Goal: Task Accomplishment & Management: Manage account settings

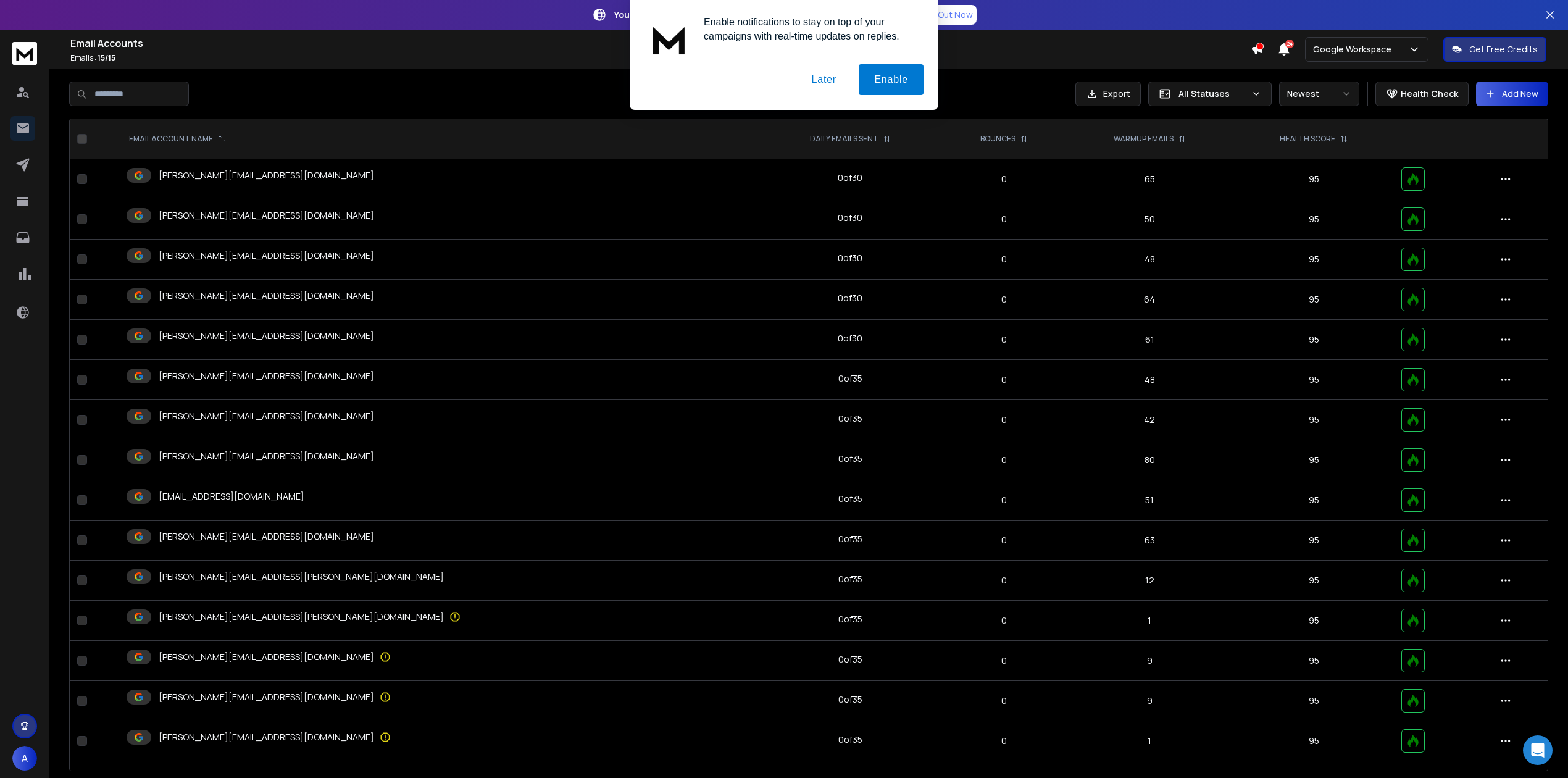
scroll to position [1, 0]
click at [216, 616] on p "[PERSON_NAME][EMAIL_ADDRESS][PERSON_NAME][DOMAIN_NAME]" at bounding box center [301, 617] width 285 height 12
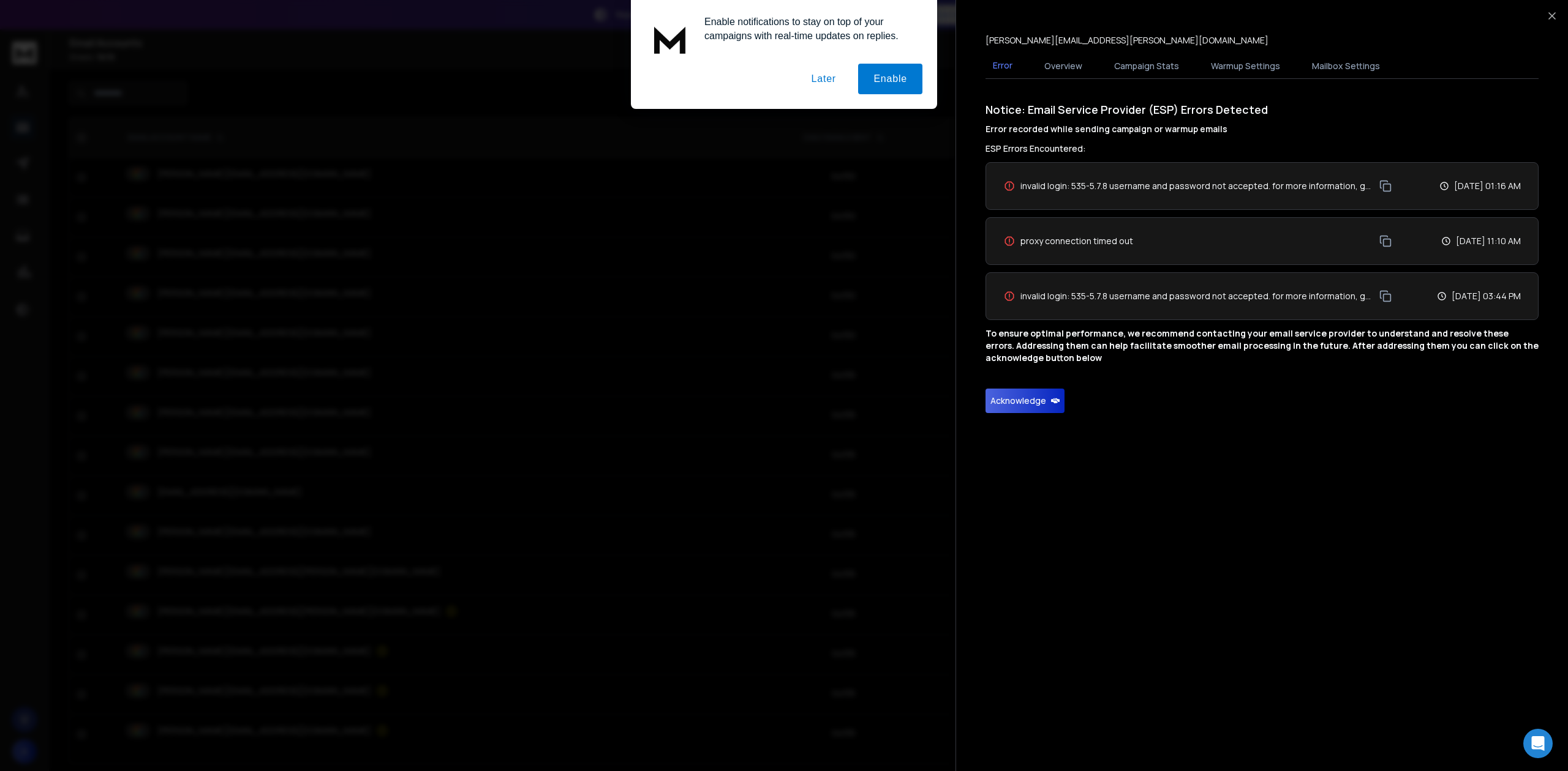
click at [1025, 400] on button "Acknowledge" at bounding box center [1024, 401] width 79 height 24
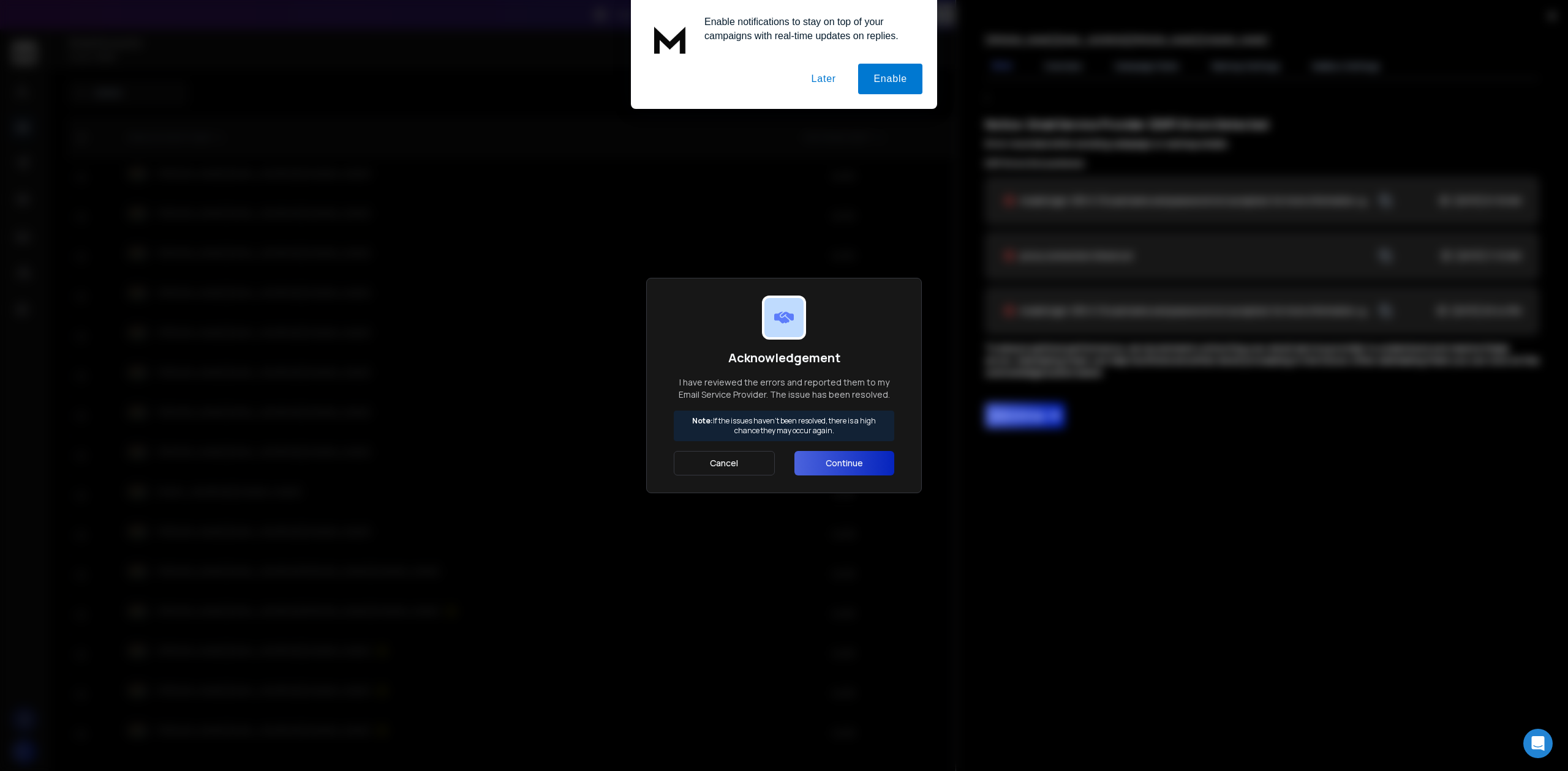
click at [834, 464] on button "Continue" at bounding box center [844, 463] width 100 height 24
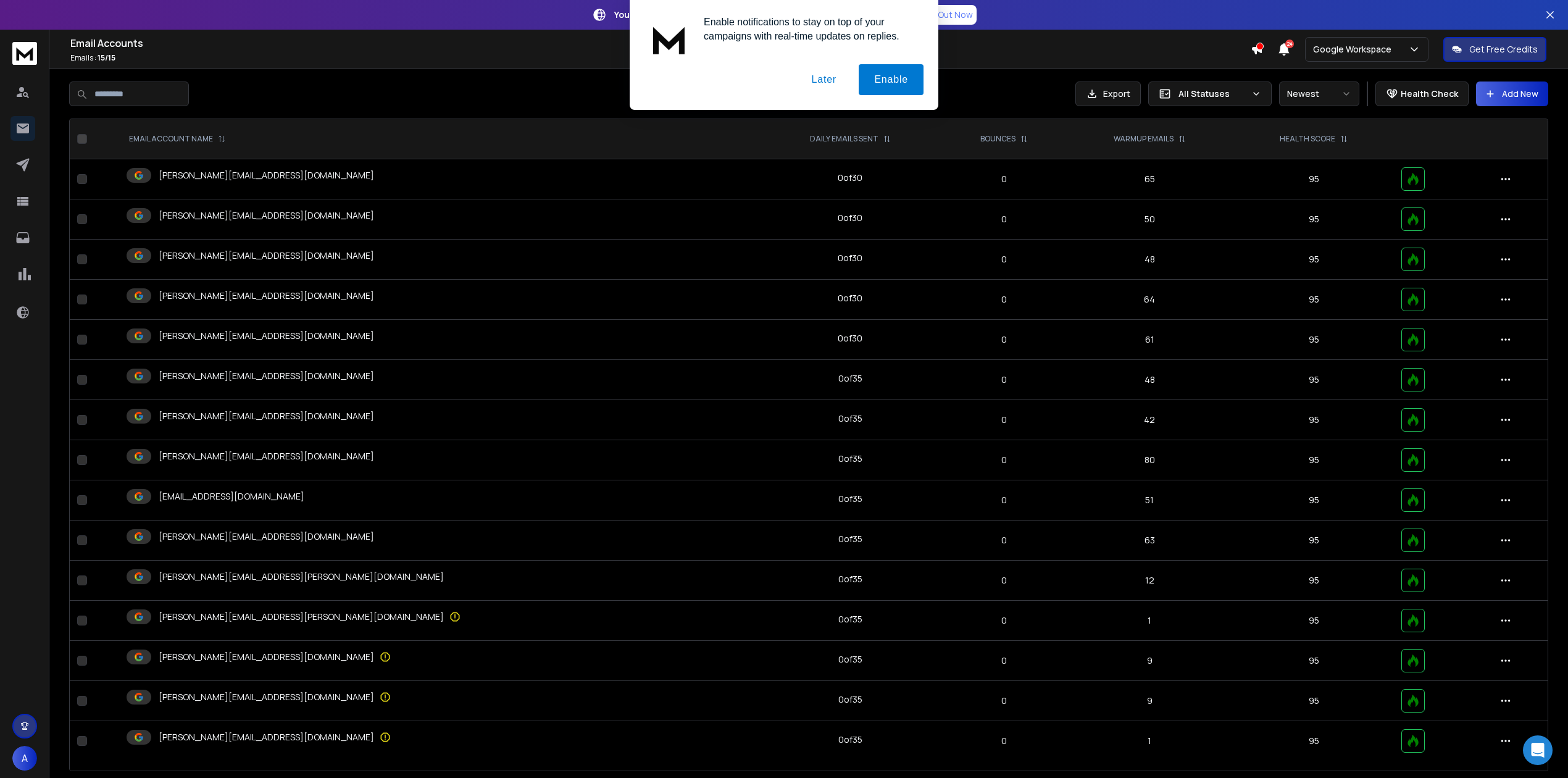
click at [213, 663] on p "[PERSON_NAME][EMAIL_ADDRESS][DOMAIN_NAME]" at bounding box center [266, 657] width 215 height 12
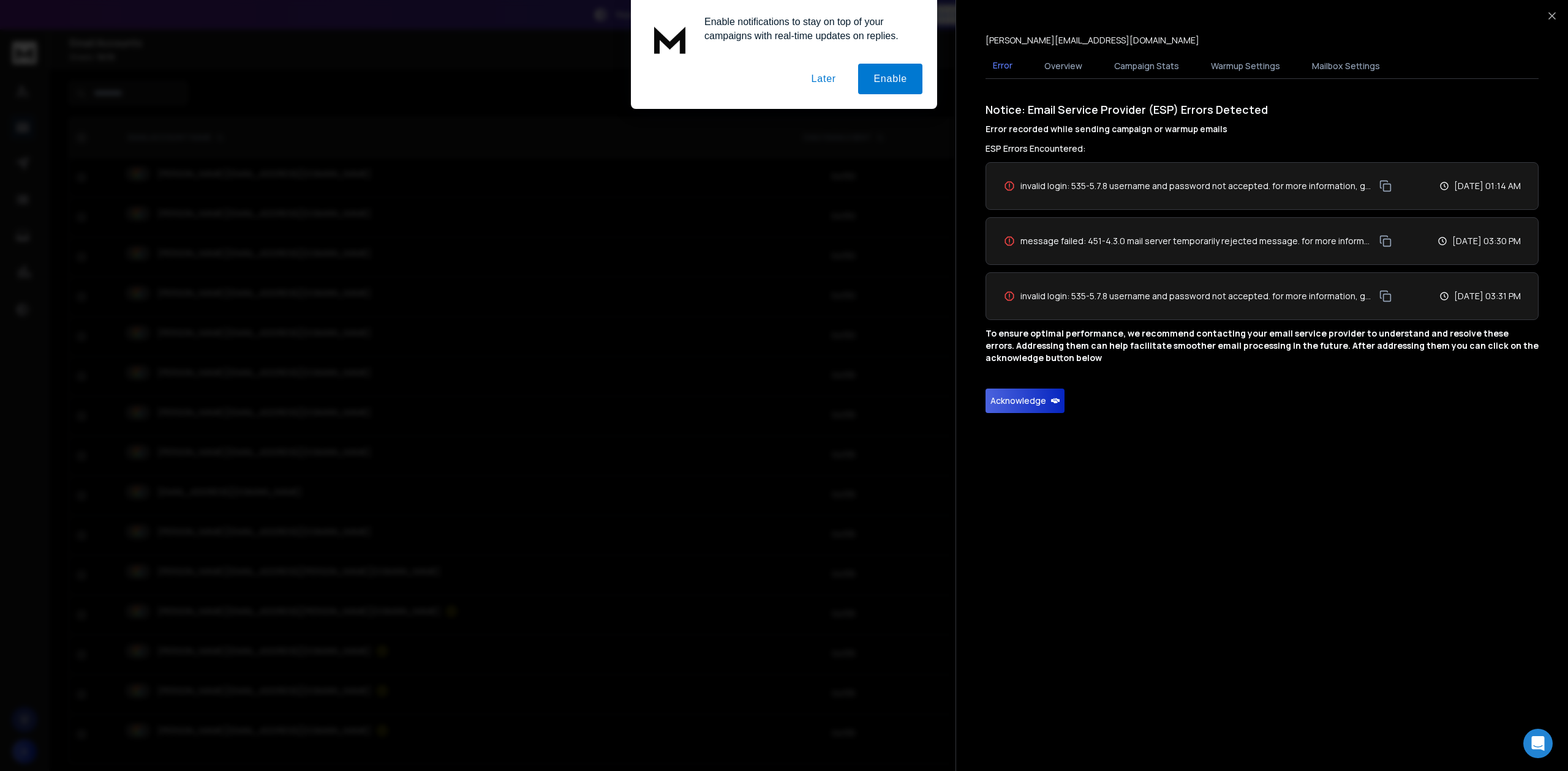
click at [822, 76] on button "Later" at bounding box center [823, 79] width 55 height 31
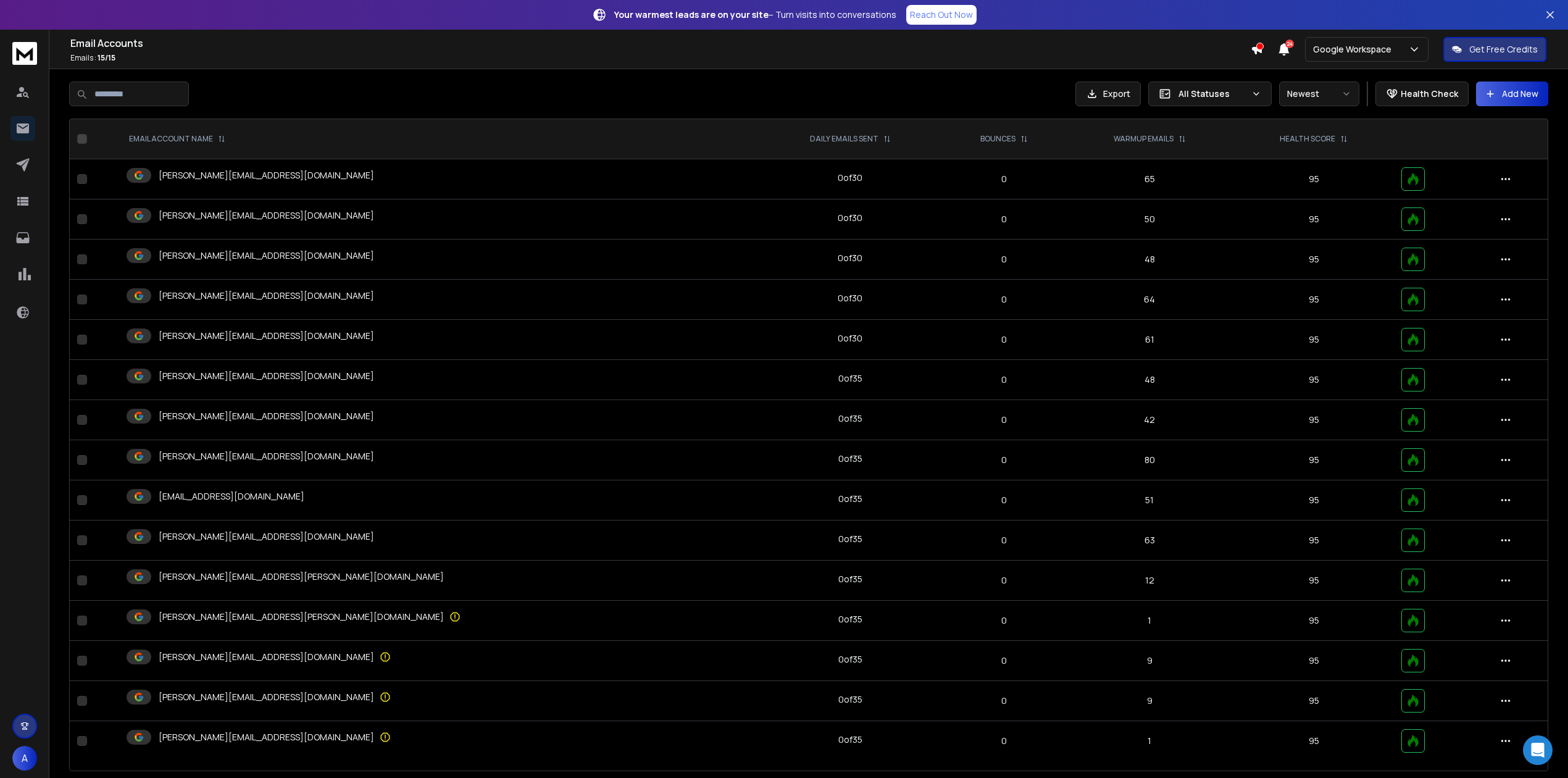
click at [196, 660] on p "[PERSON_NAME][EMAIL_ADDRESS][DOMAIN_NAME]" at bounding box center [266, 657] width 215 height 12
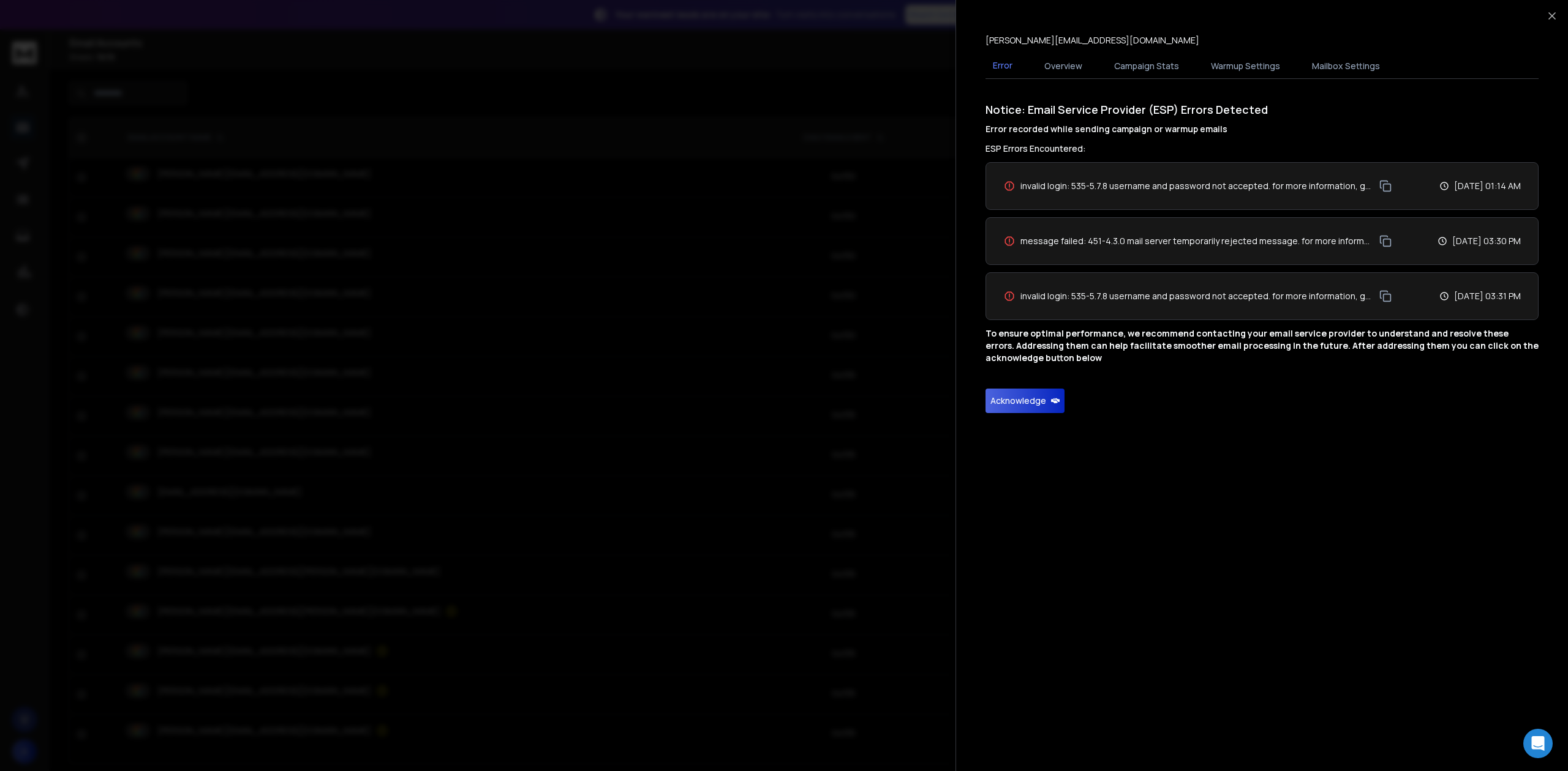
click at [1037, 407] on button "Acknowledge" at bounding box center [1024, 401] width 79 height 24
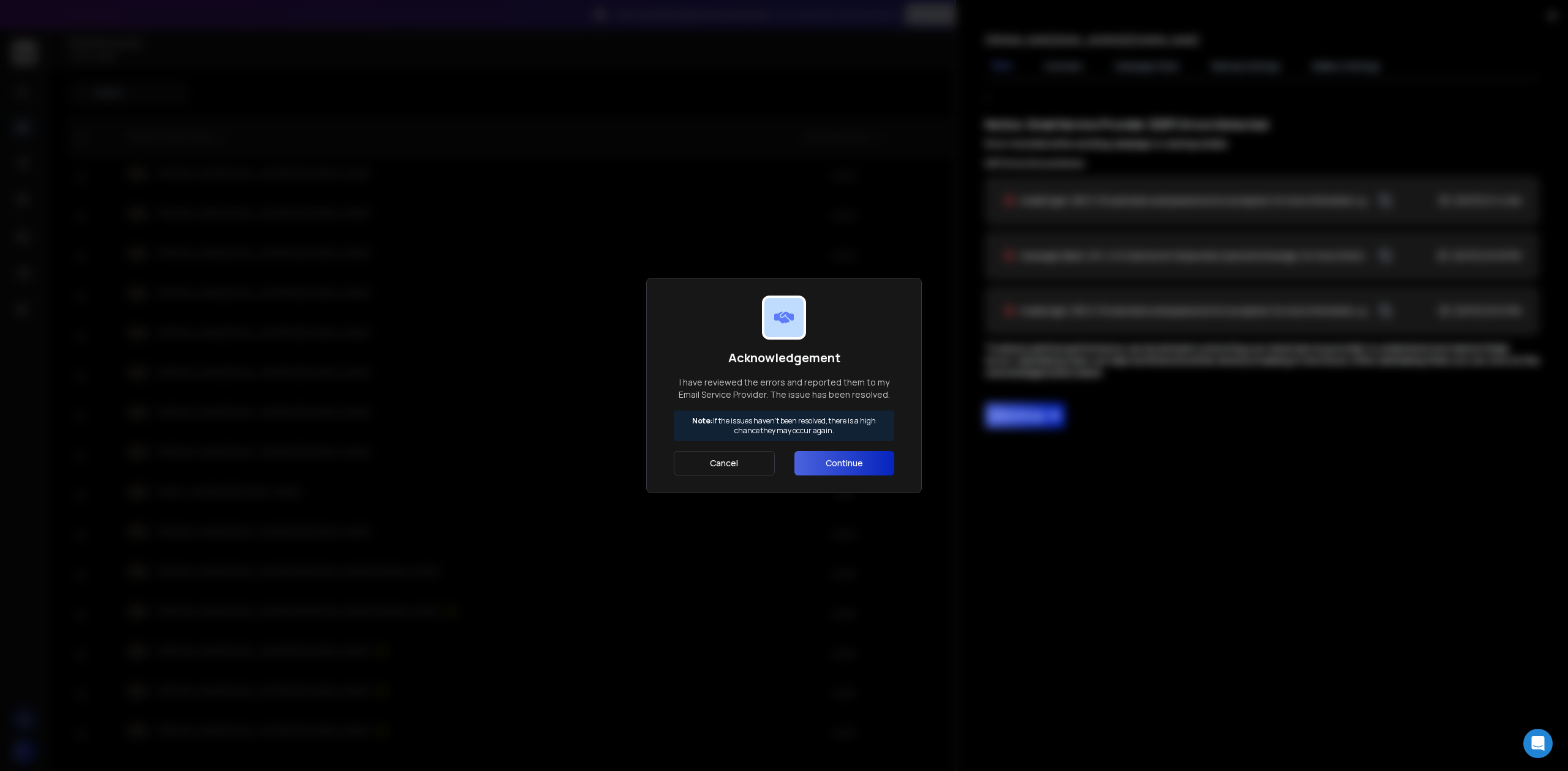
click at [839, 456] on button "Continue" at bounding box center [844, 463] width 100 height 24
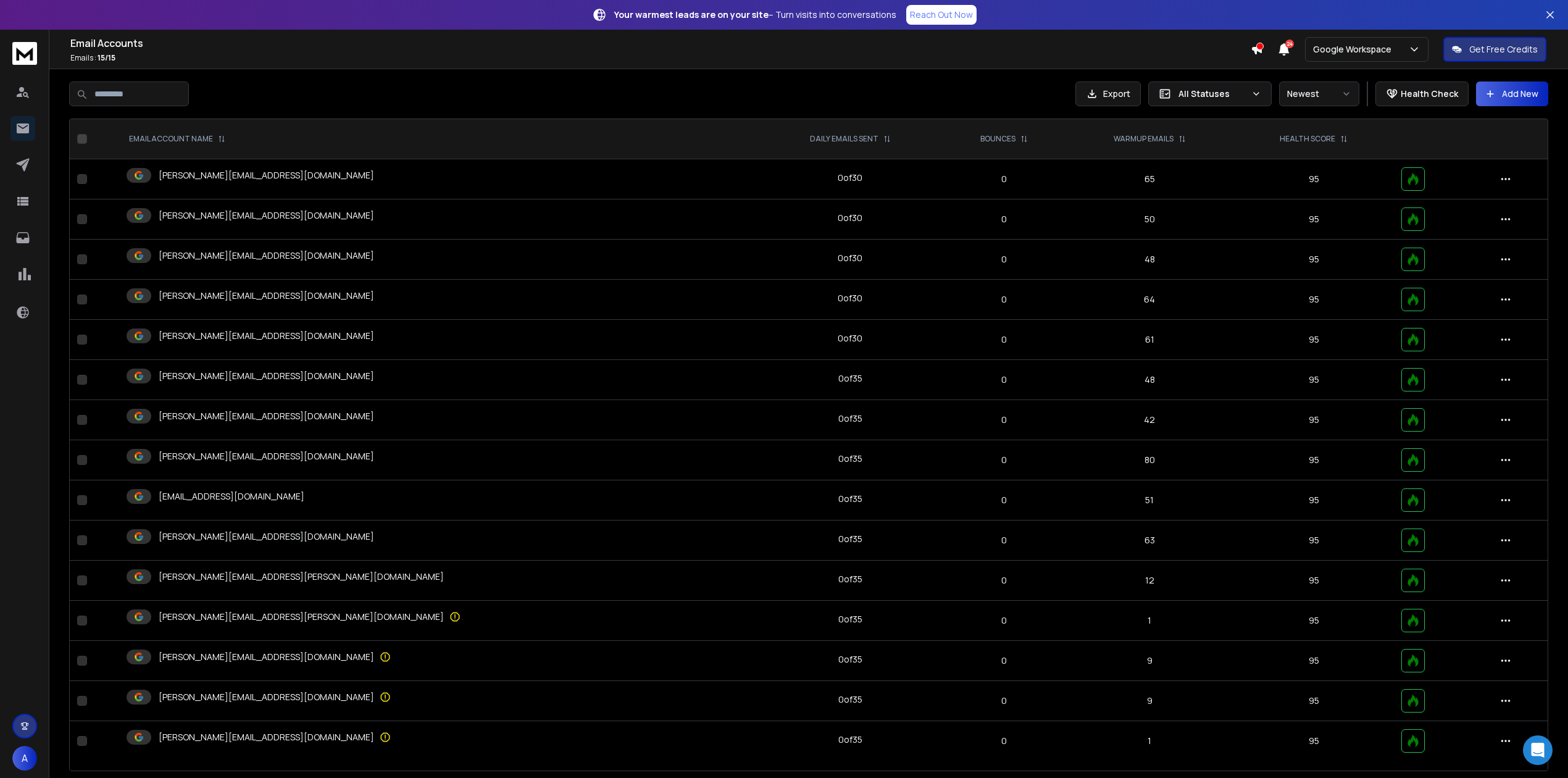
click at [201, 703] on p "[PERSON_NAME][EMAIL_ADDRESS][DOMAIN_NAME]" at bounding box center [266, 697] width 215 height 12
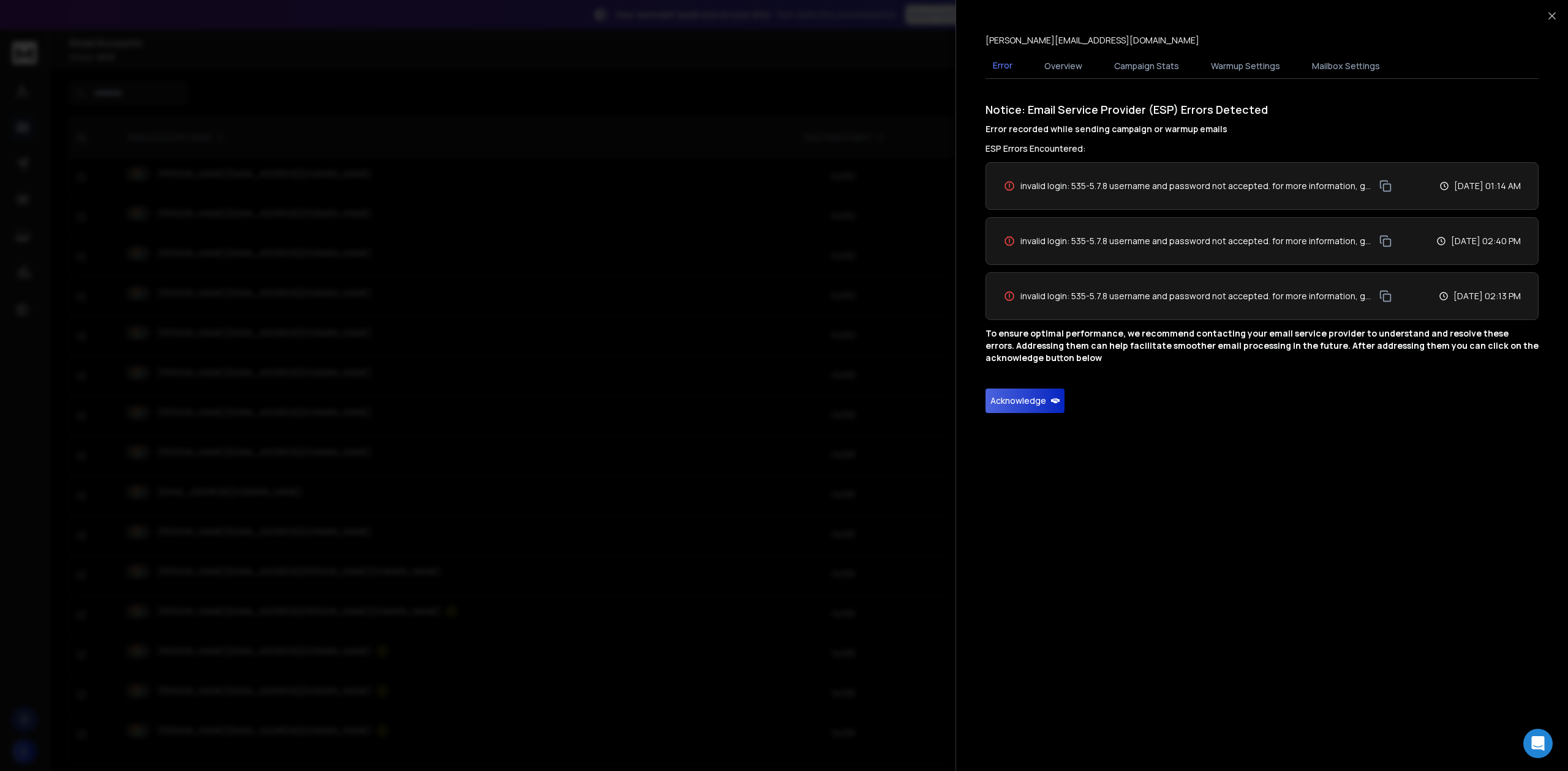
click at [1018, 407] on button "Acknowledge" at bounding box center [1024, 401] width 79 height 24
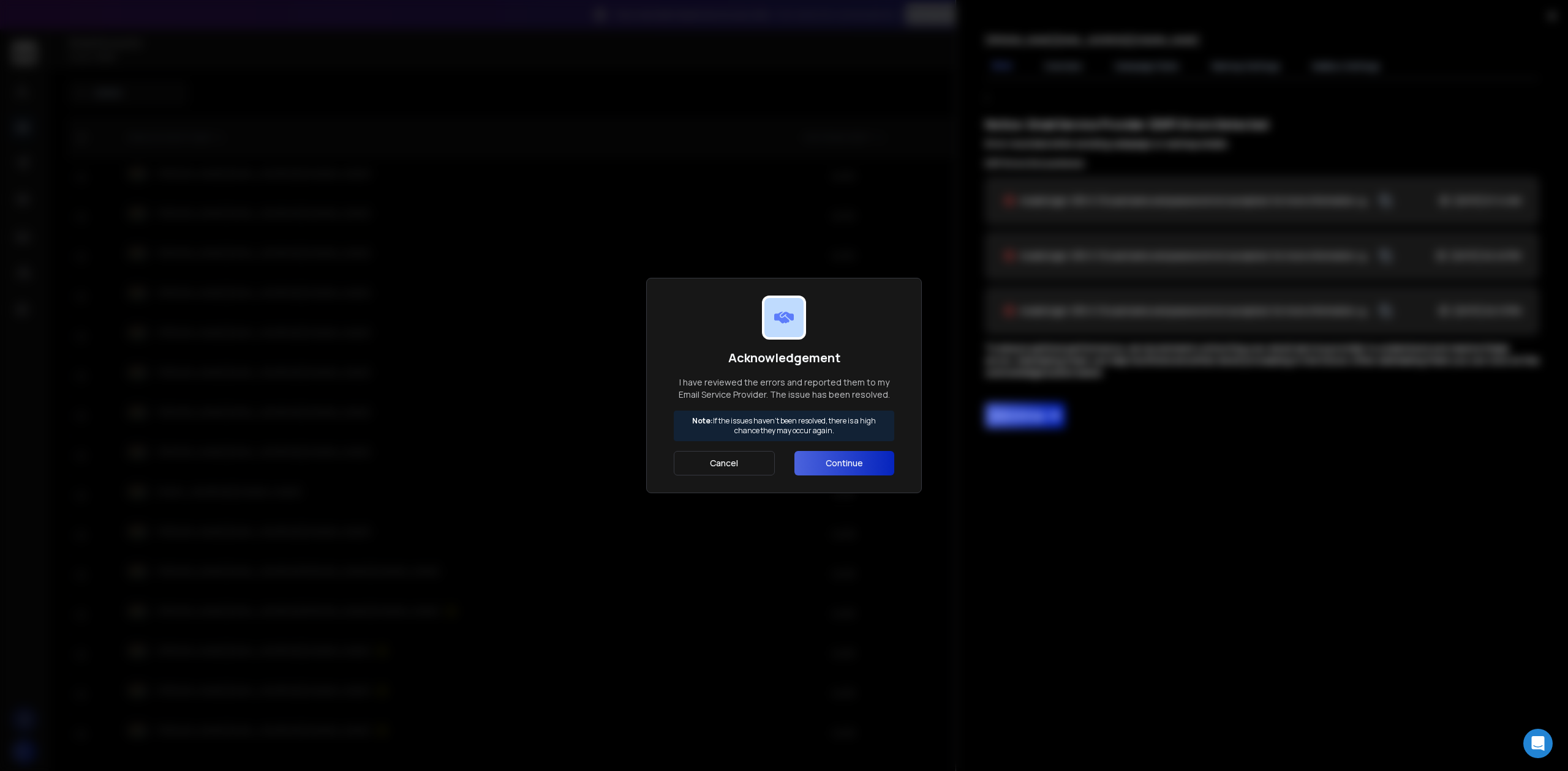
click at [849, 468] on button "Continue" at bounding box center [844, 463] width 100 height 24
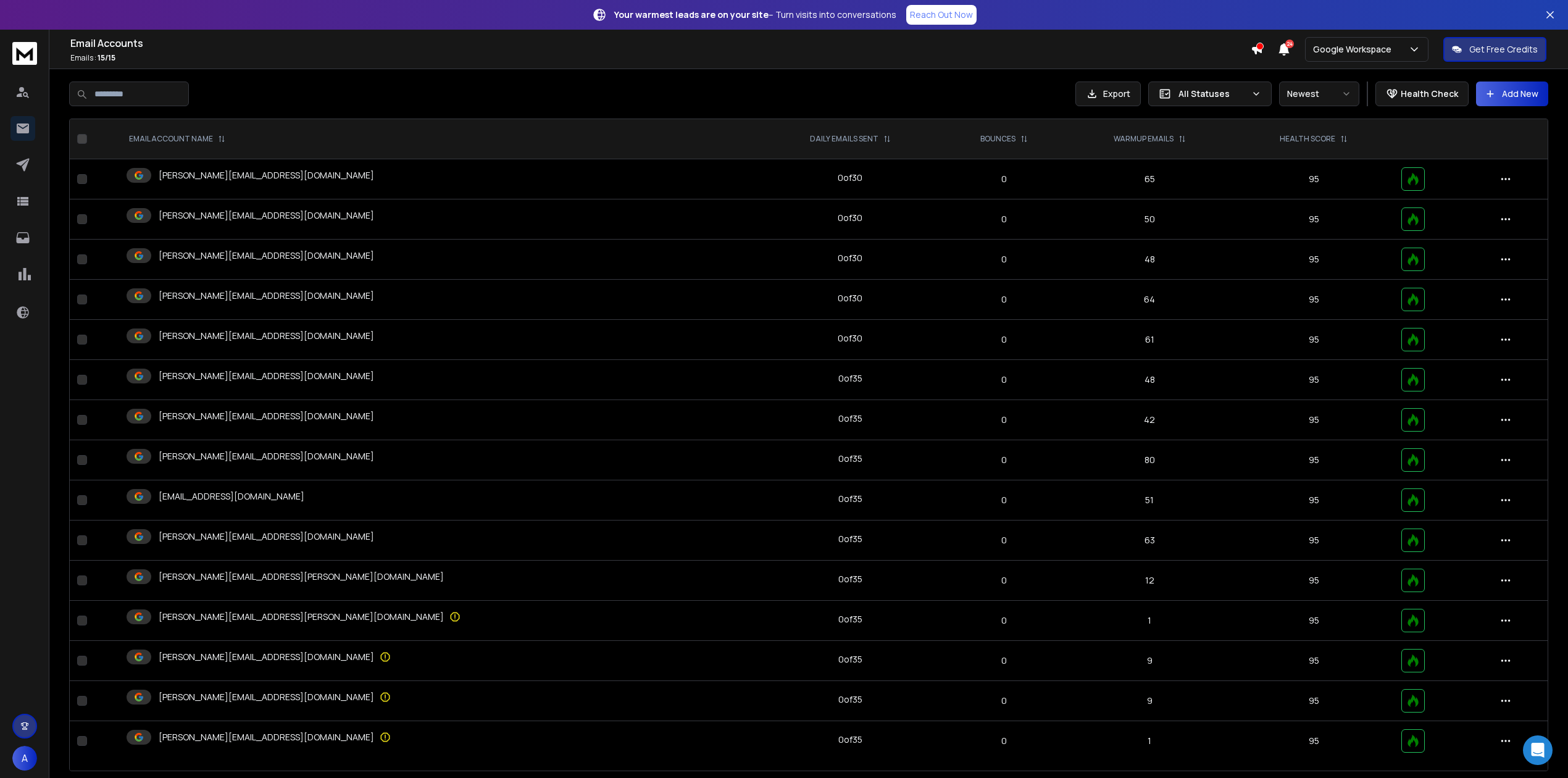
click at [204, 745] on div "[PERSON_NAME][EMAIL_ADDRESS][DOMAIN_NAME]" at bounding box center [250, 737] width 248 height 15
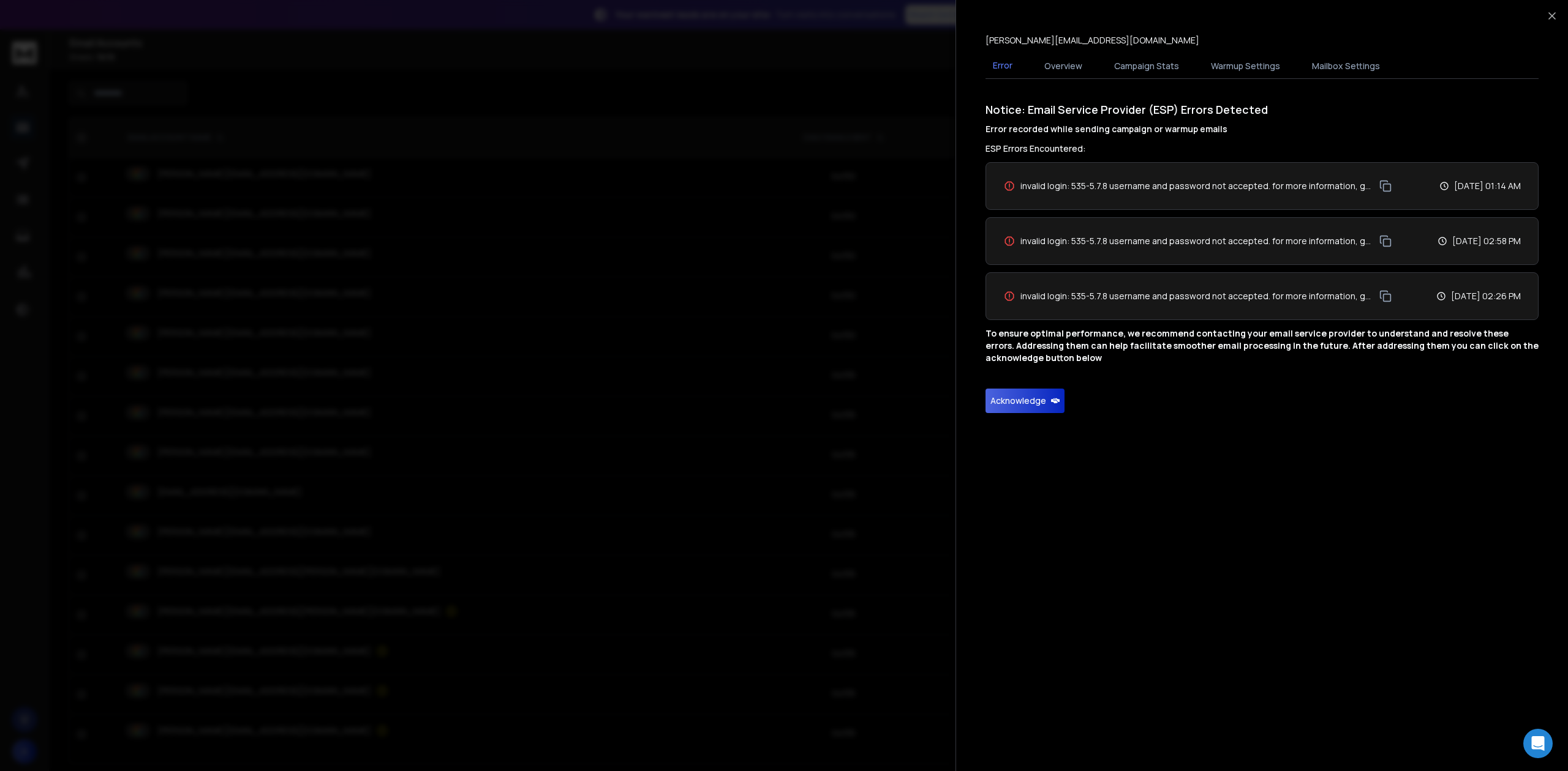
click at [1034, 409] on button "Acknowledge" at bounding box center [1024, 401] width 79 height 24
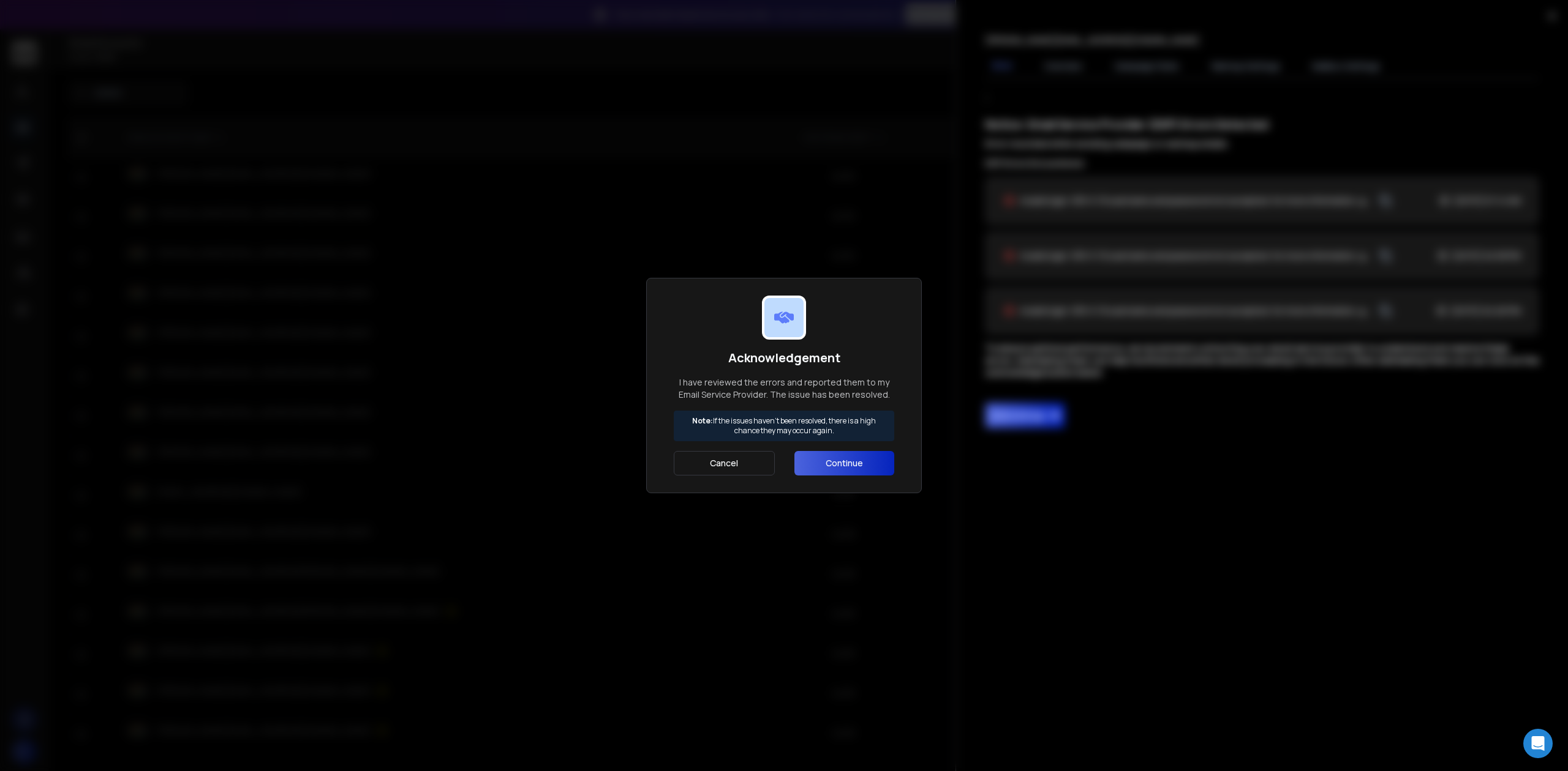
click at [845, 457] on button "Continue" at bounding box center [844, 463] width 100 height 24
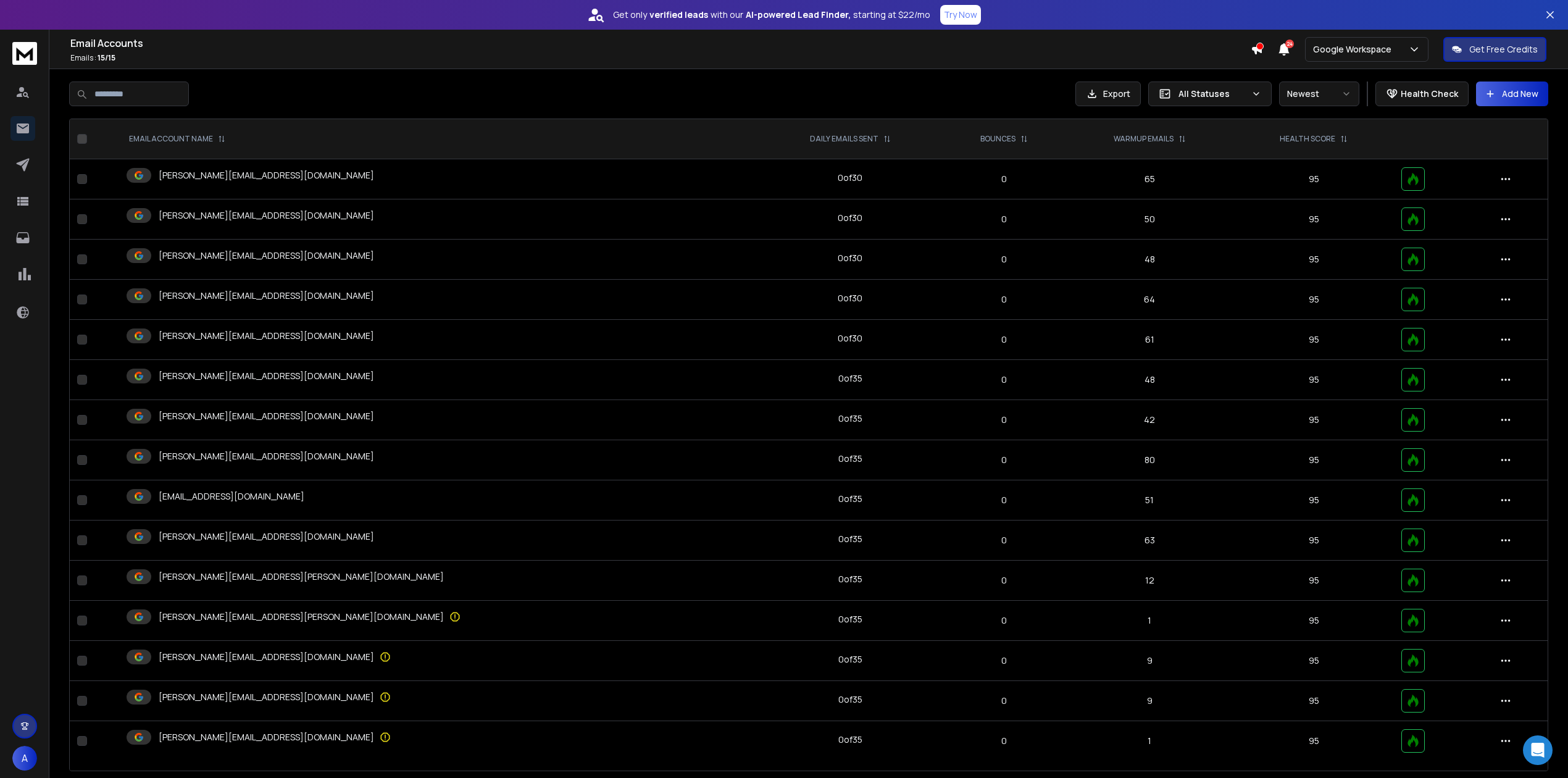
scroll to position [1, 0]
click at [449, 618] on icon at bounding box center [455, 617] width 12 height 12
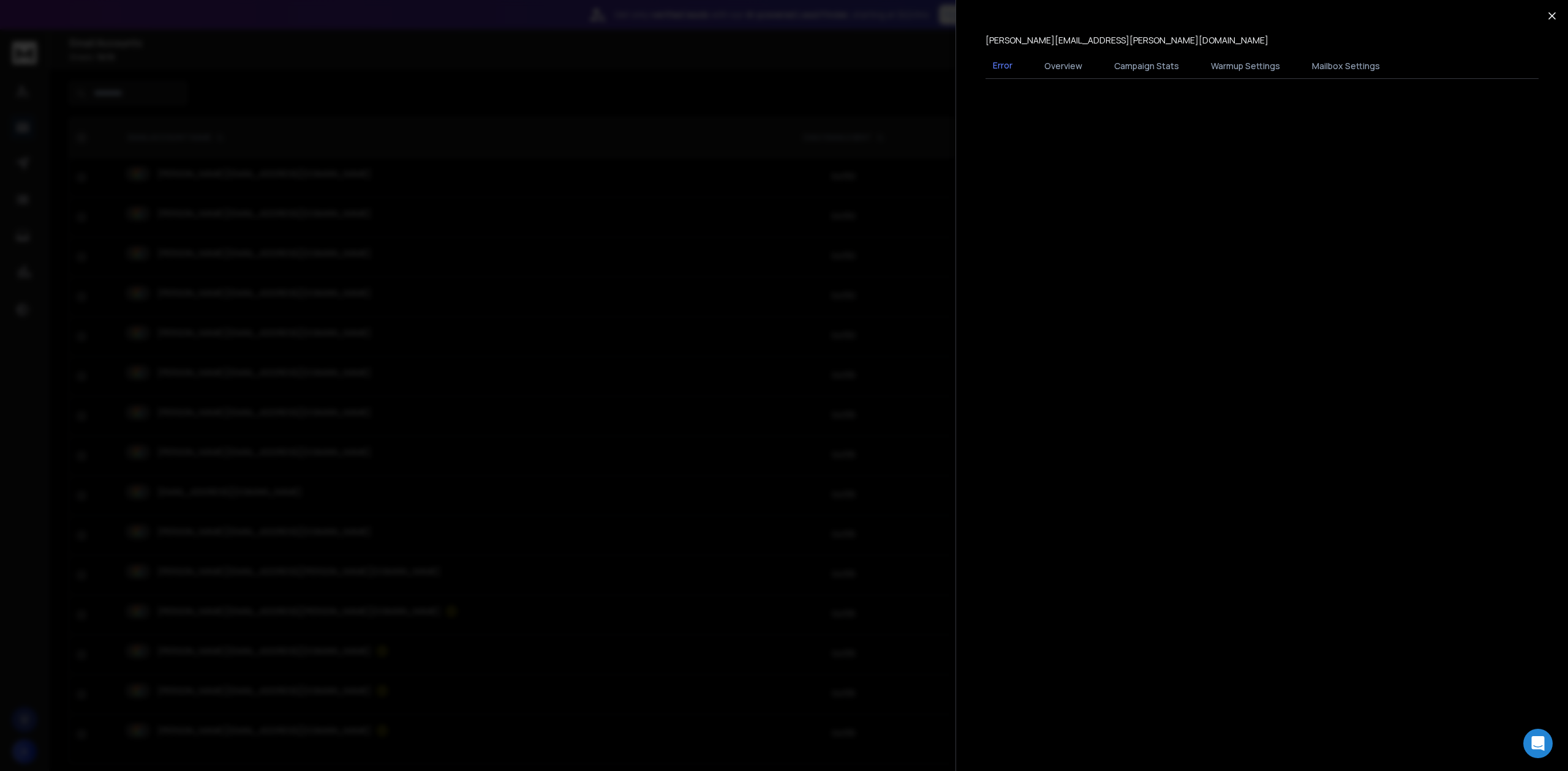
click at [1549, 13] on icon "button" at bounding box center [1551, 15] width 12 height 12
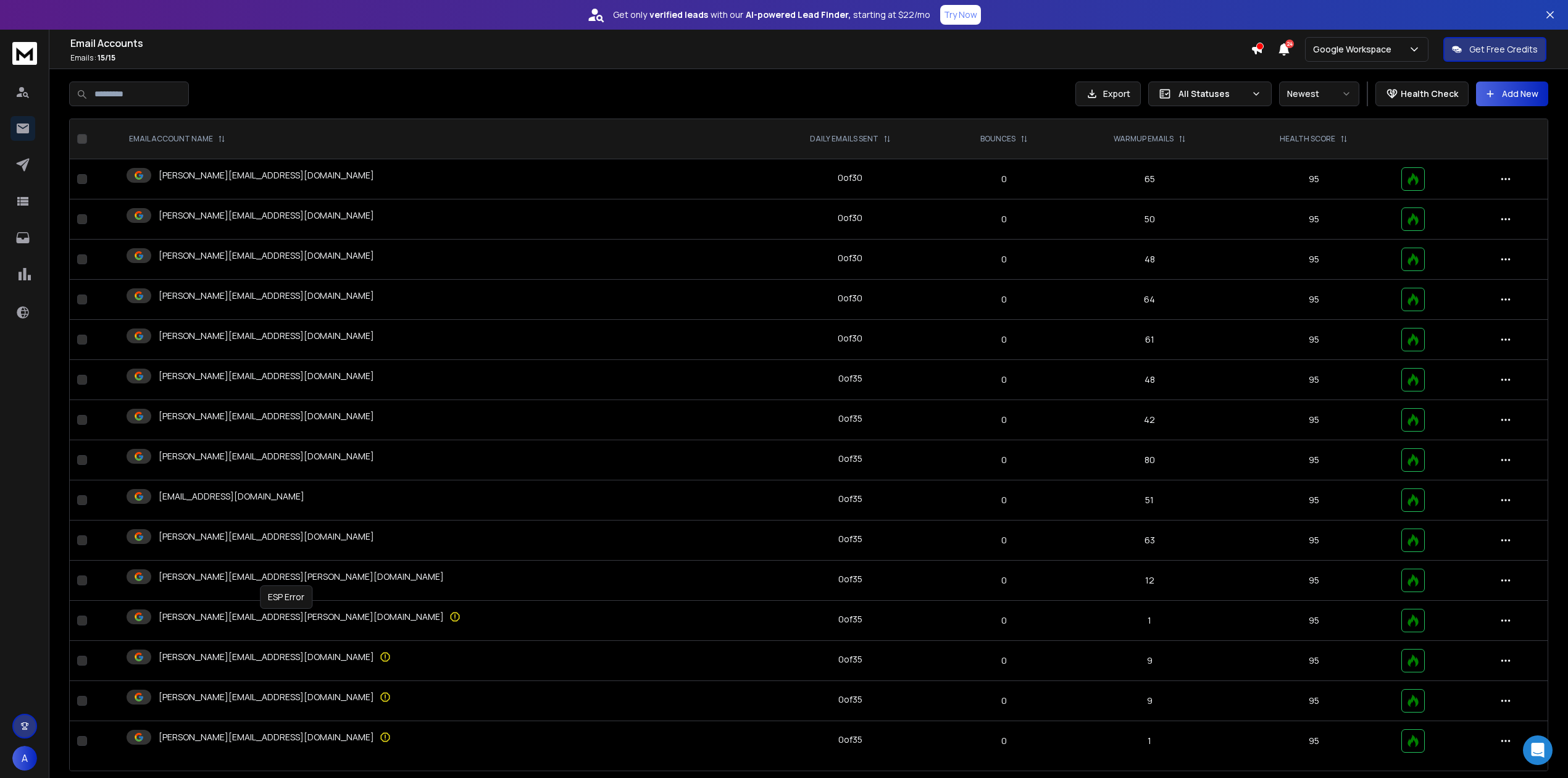
click at [454, 617] on icon at bounding box center [455, 616] width 1 height 4
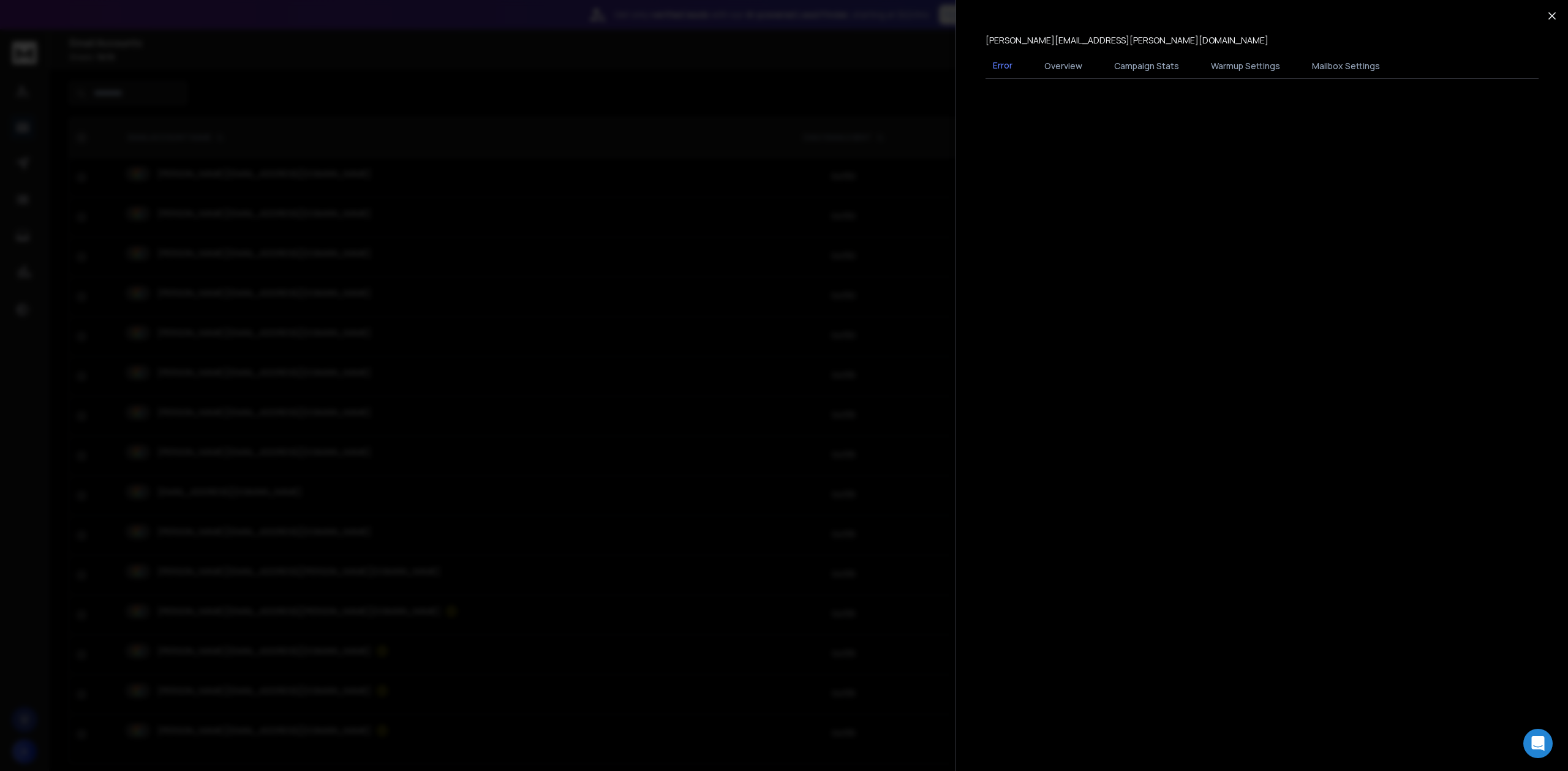
click at [1551, 13] on icon "button" at bounding box center [1551, 15] width 12 height 12
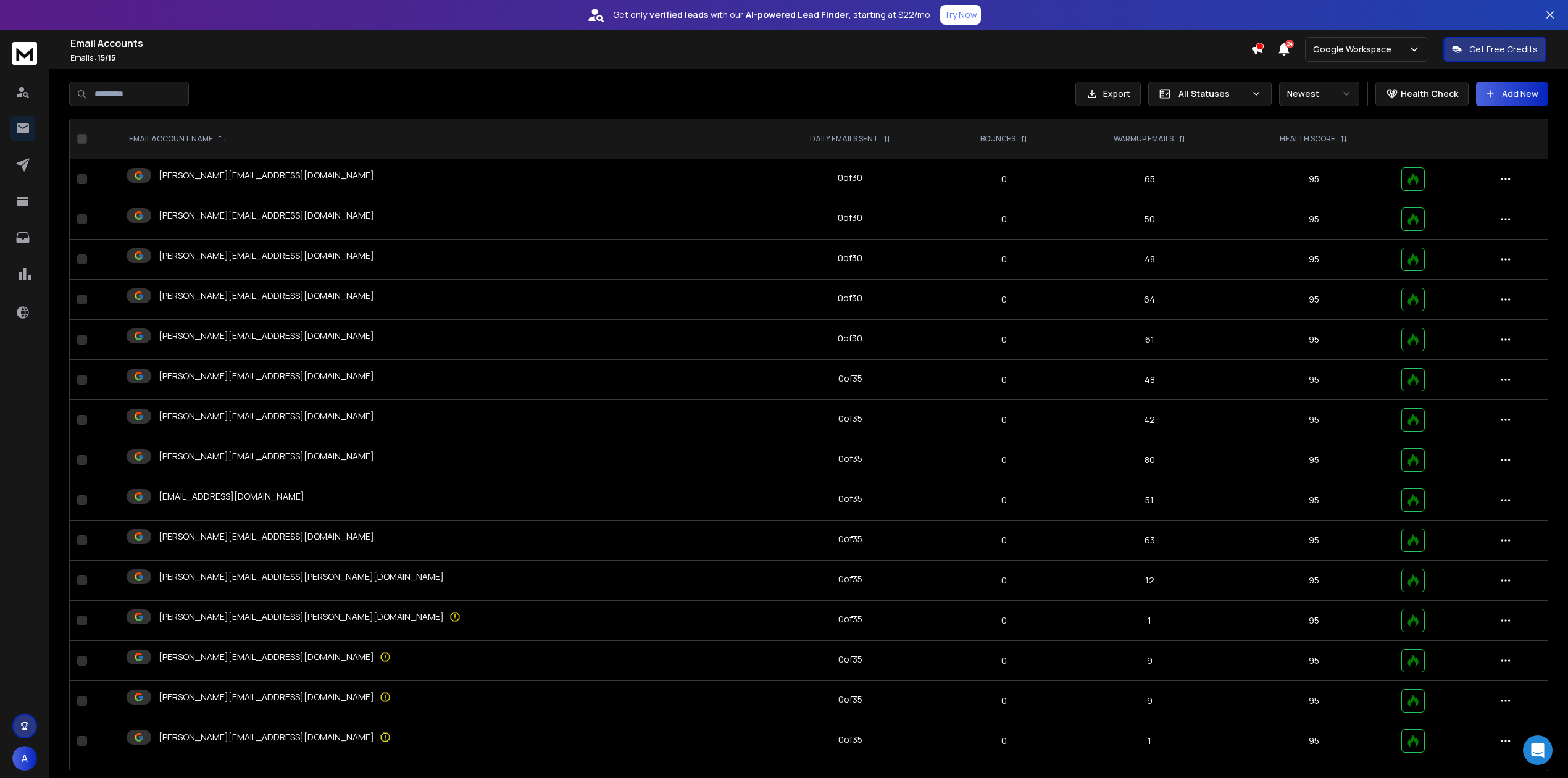
click at [210, 615] on p "[PERSON_NAME][EMAIL_ADDRESS][PERSON_NAME][DOMAIN_NAME]" at bounding box center [301, 617] width 285 height 12
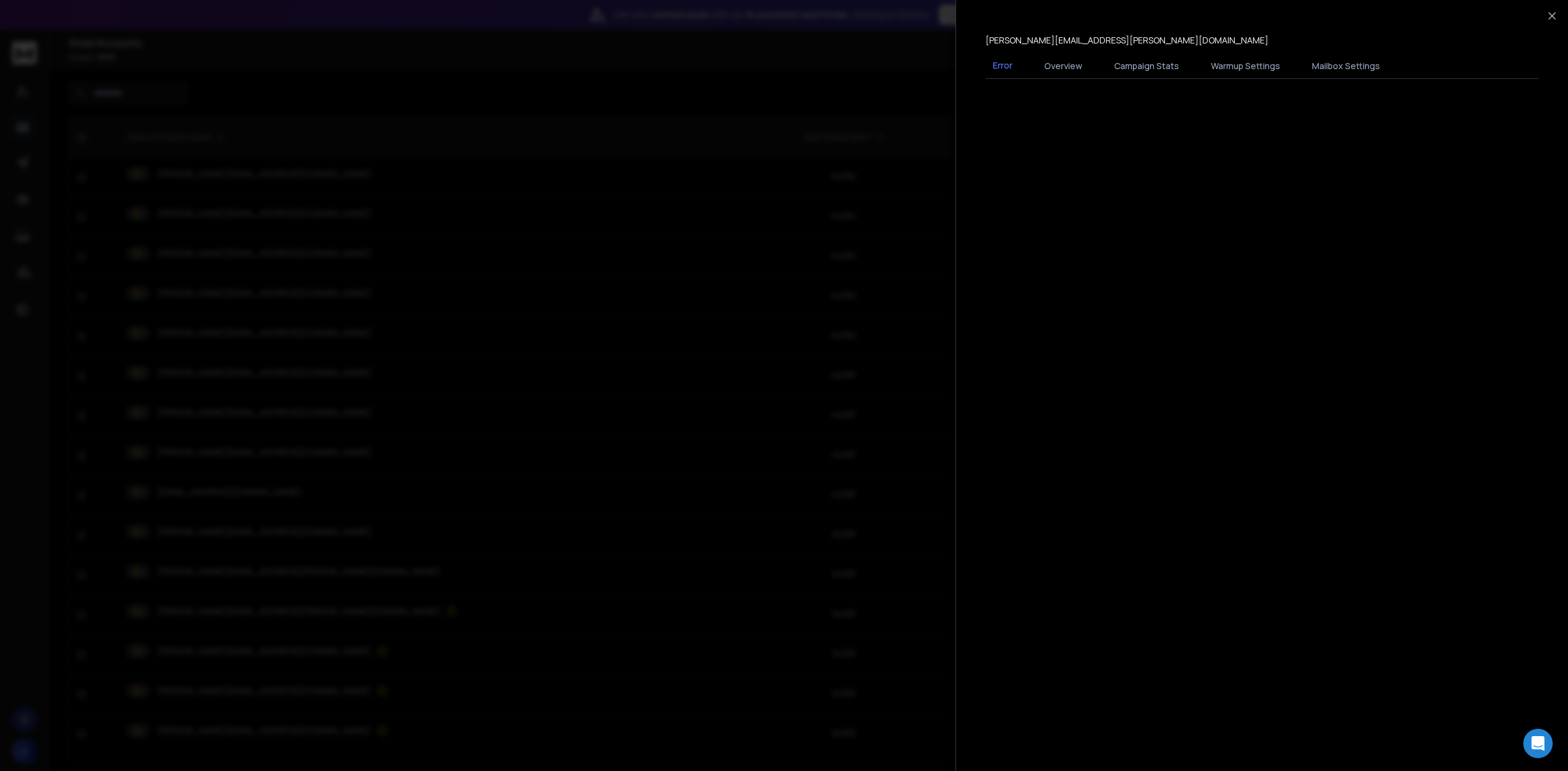
click at [1064, 60] on button "Overview" at bounding box center [1063, 66] width 53 height 27
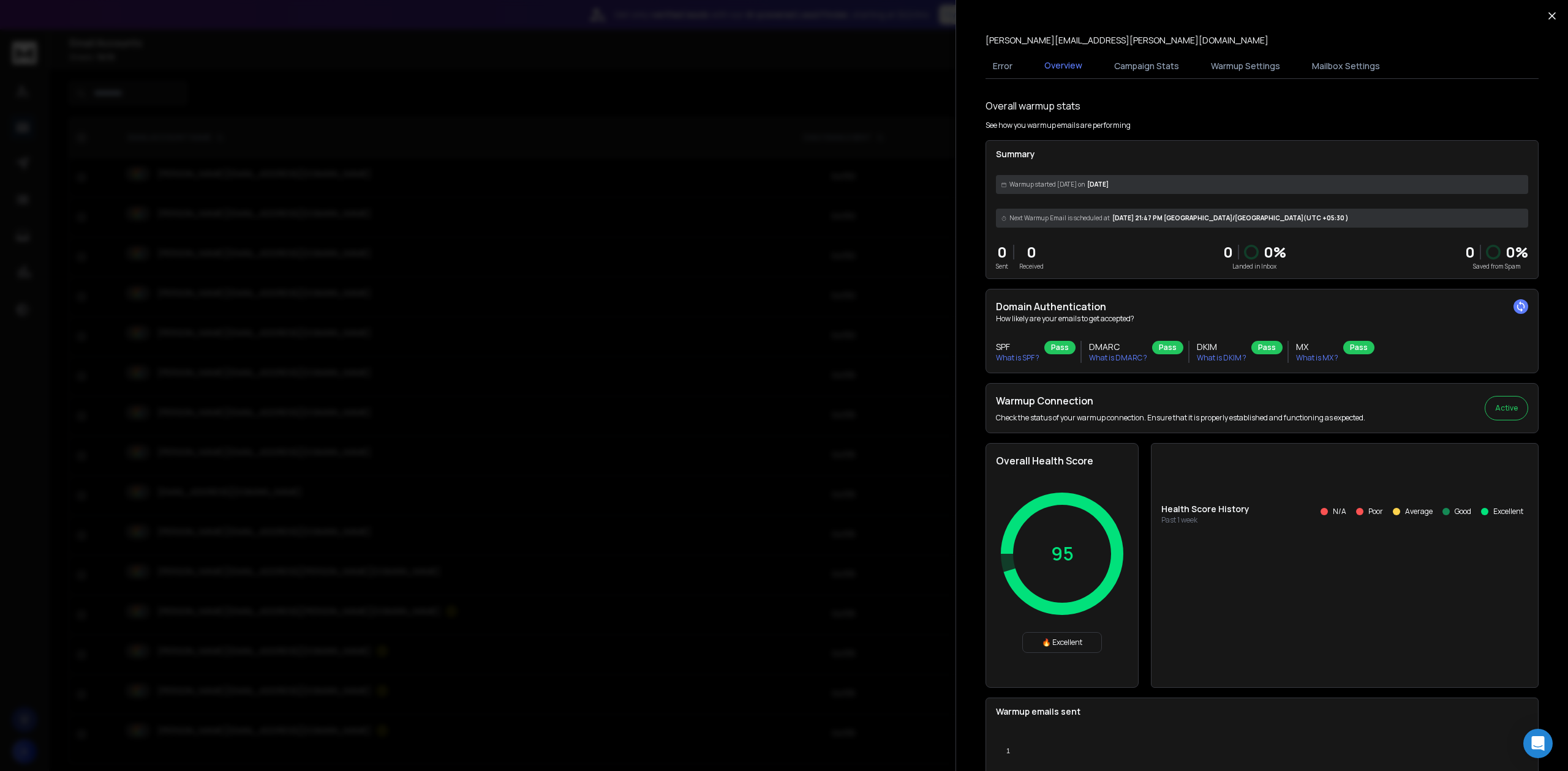
click at [1547, 19] on icon "button" at bounding box center [1551, 15] width 12 height 12
